Goal: Task Accomplishment & Management: Use online tool/utility

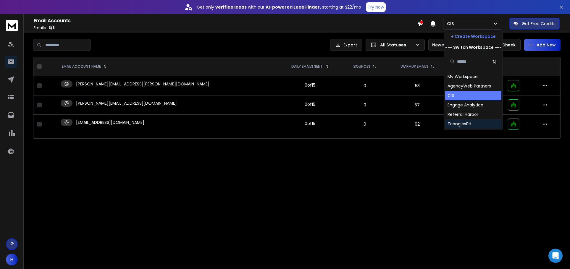
click at [242, 47] on div at bounding box center [179, 45] width 293 height 12
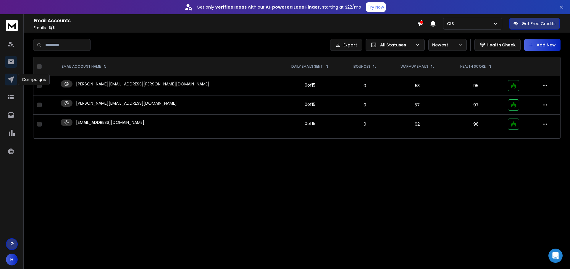
click at [13, 80] on icon at bounding box center [11, 79] width 6 height 6
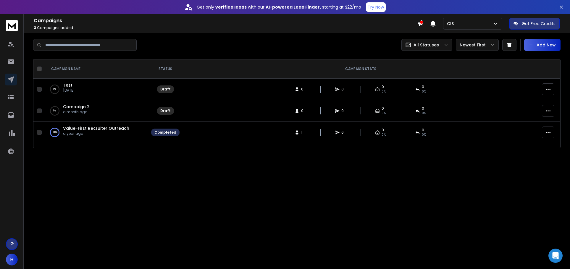
click at [528, 38] on div "Campaigns 3 Campaigns Added All Statuses Newest First Add New CAMPAIGN NAME STA…" at bounding box center [297, 93] width 546 height 121
click at [531, 44] on icon at bounding box center [531, 45] width 4 height 4
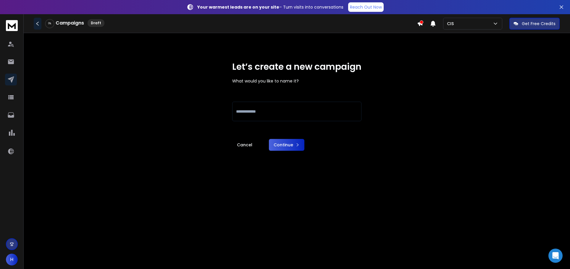
click at [36, 24] on icon at bounding box center [37, 23] width 5 height 5
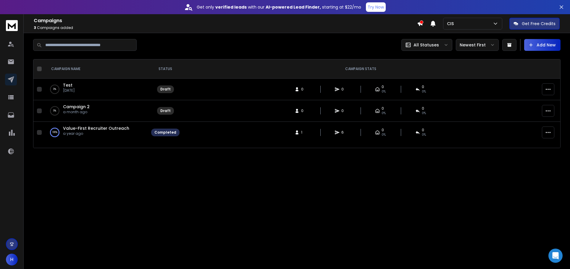
click at [84, 108] on span "Campaign 2" at bounding box center [76, 107] width 27 height 6
